Goal: Navigation & Orientation: Find specific page/section

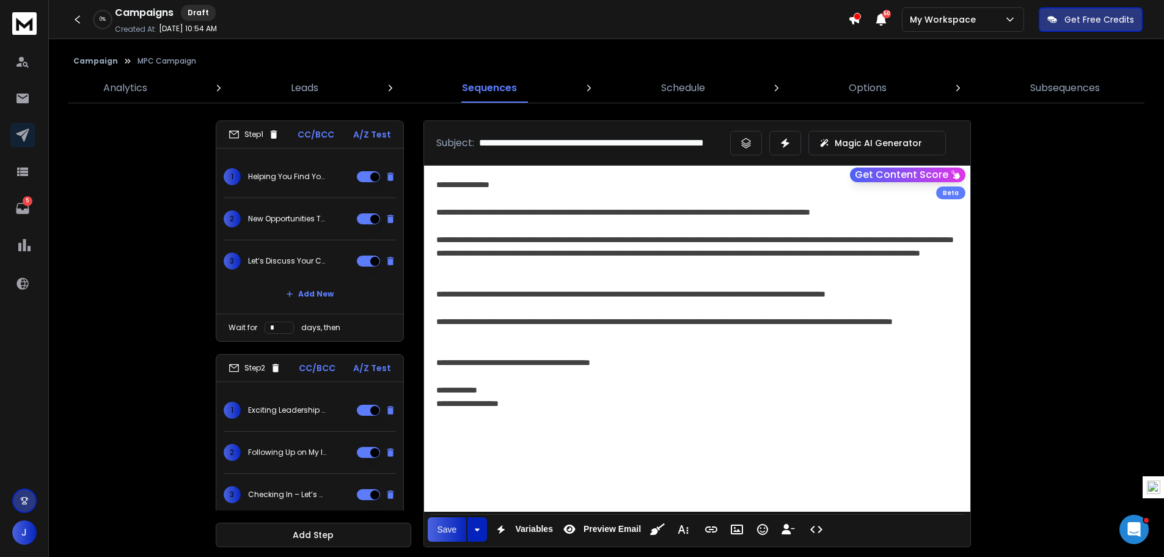
scroll to position [272, 0]
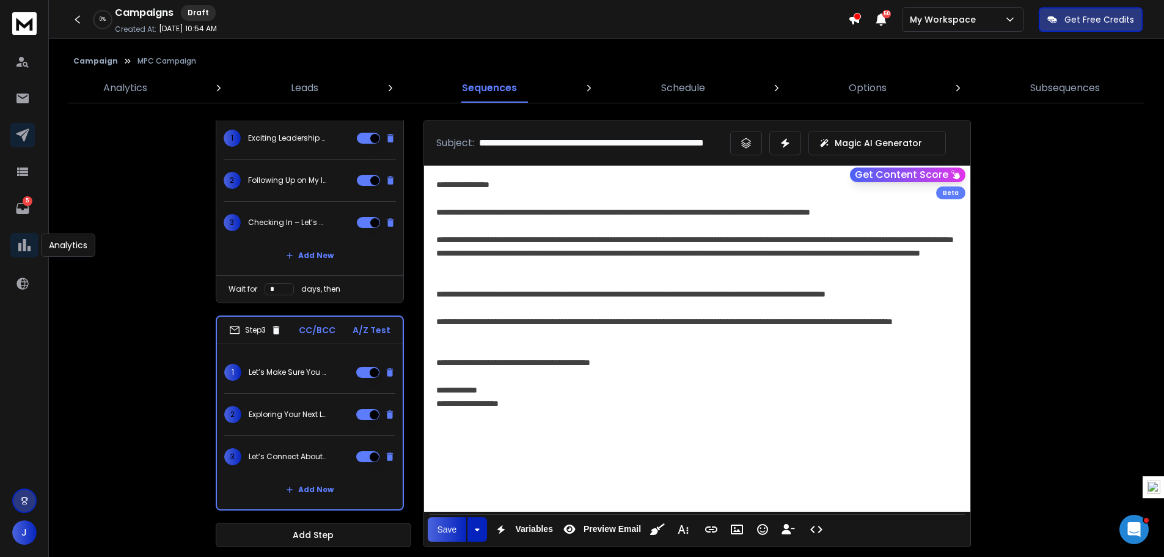
click at [21, 246] on icon at bounding box center [24, 245] width 12 height 12
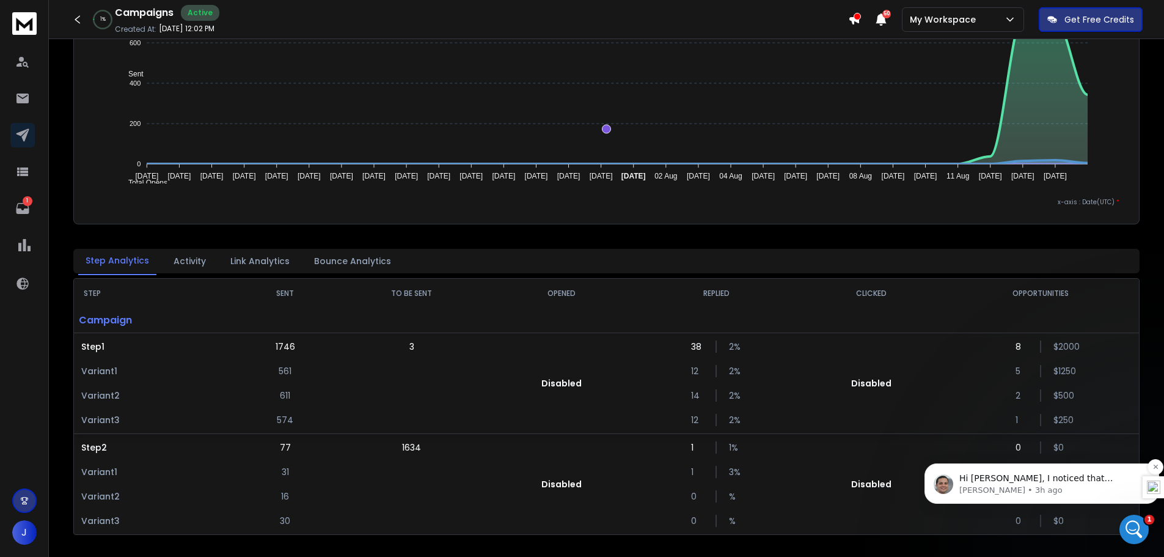
click at [1096, 484] on p "Raj • 3h ago" at bounding box center [1051, 489] width 185 height 11
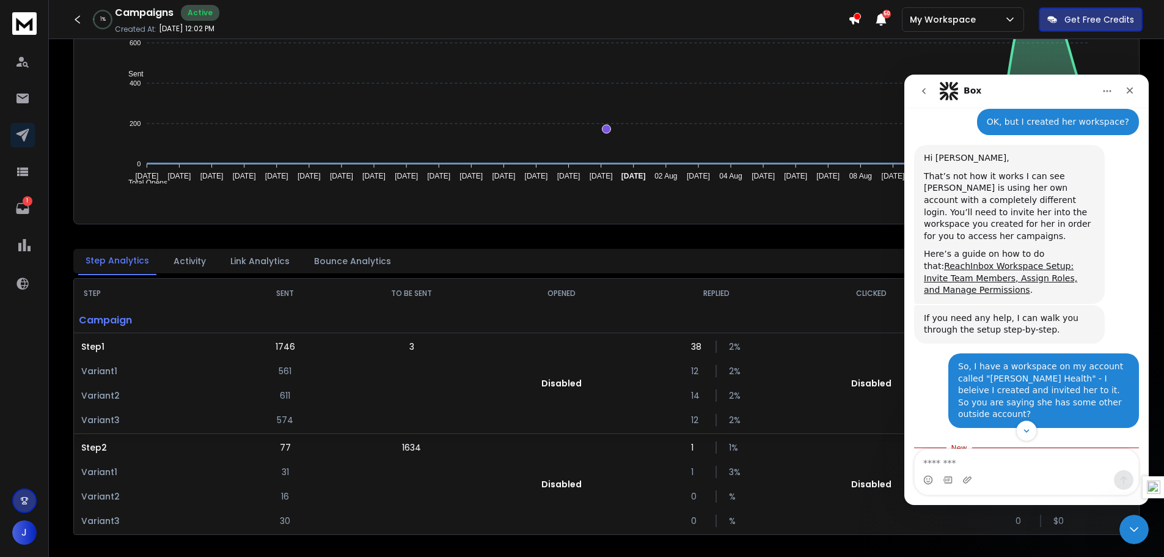
scroll to position [1218, 0]
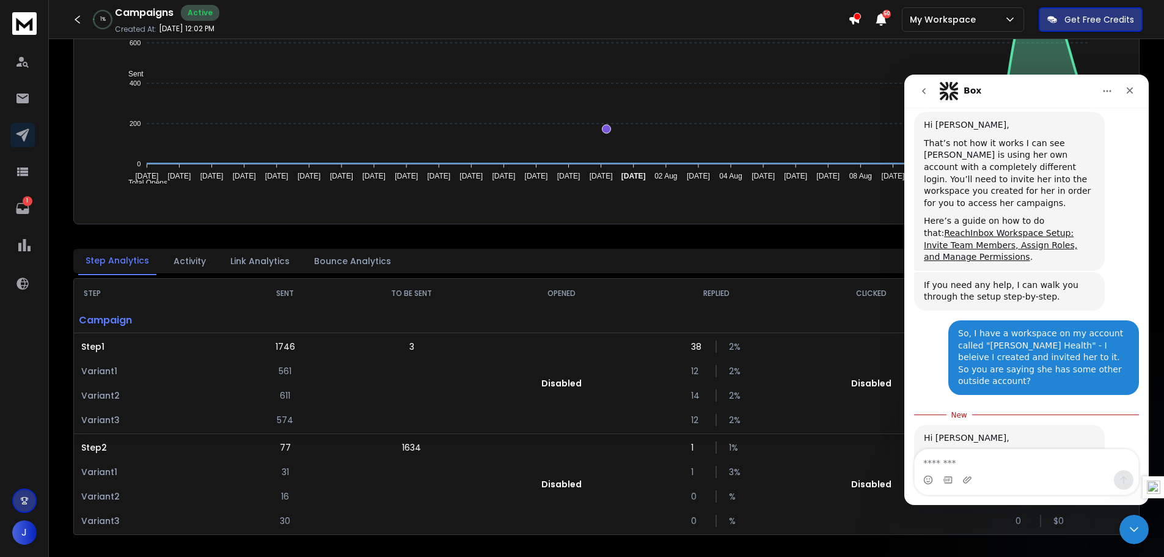
click at [1134, 525] on icon "Close Intercom Messenger" at bounding box center [1134, 529] width 15 height 15
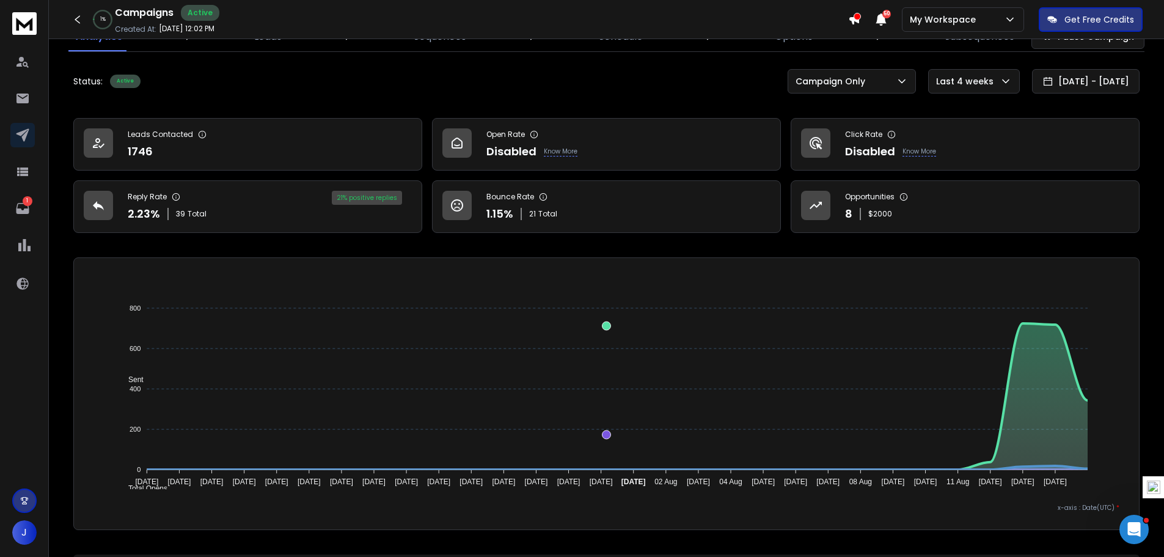
scroll to position [0, 0]
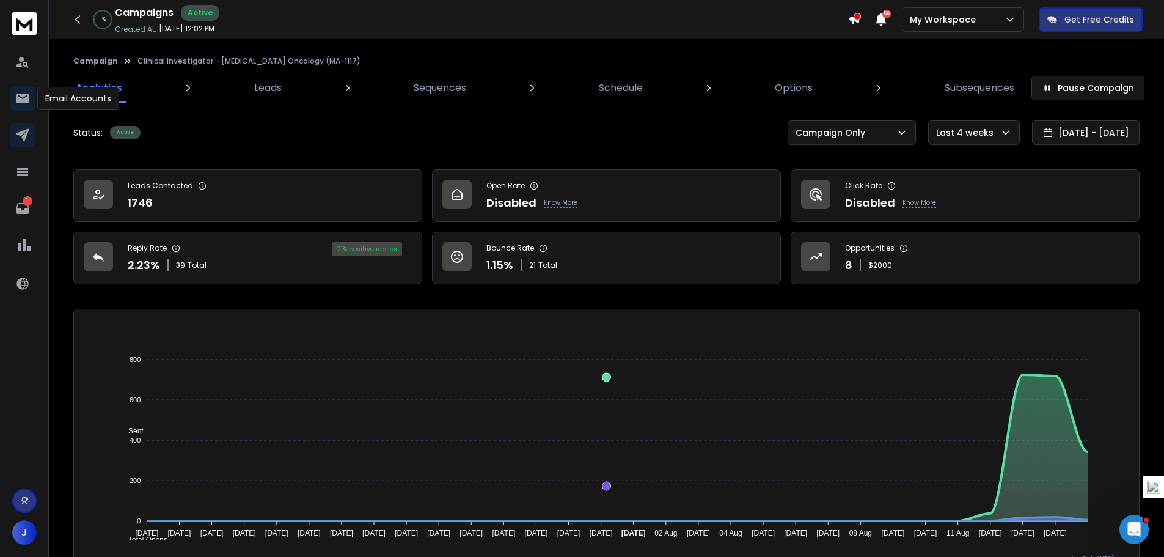
click at [24, 97] on icon at bounding box center [22, 98] width 15 height 15
